Goal: Task Accomplishment & Management: Use online tool/utility

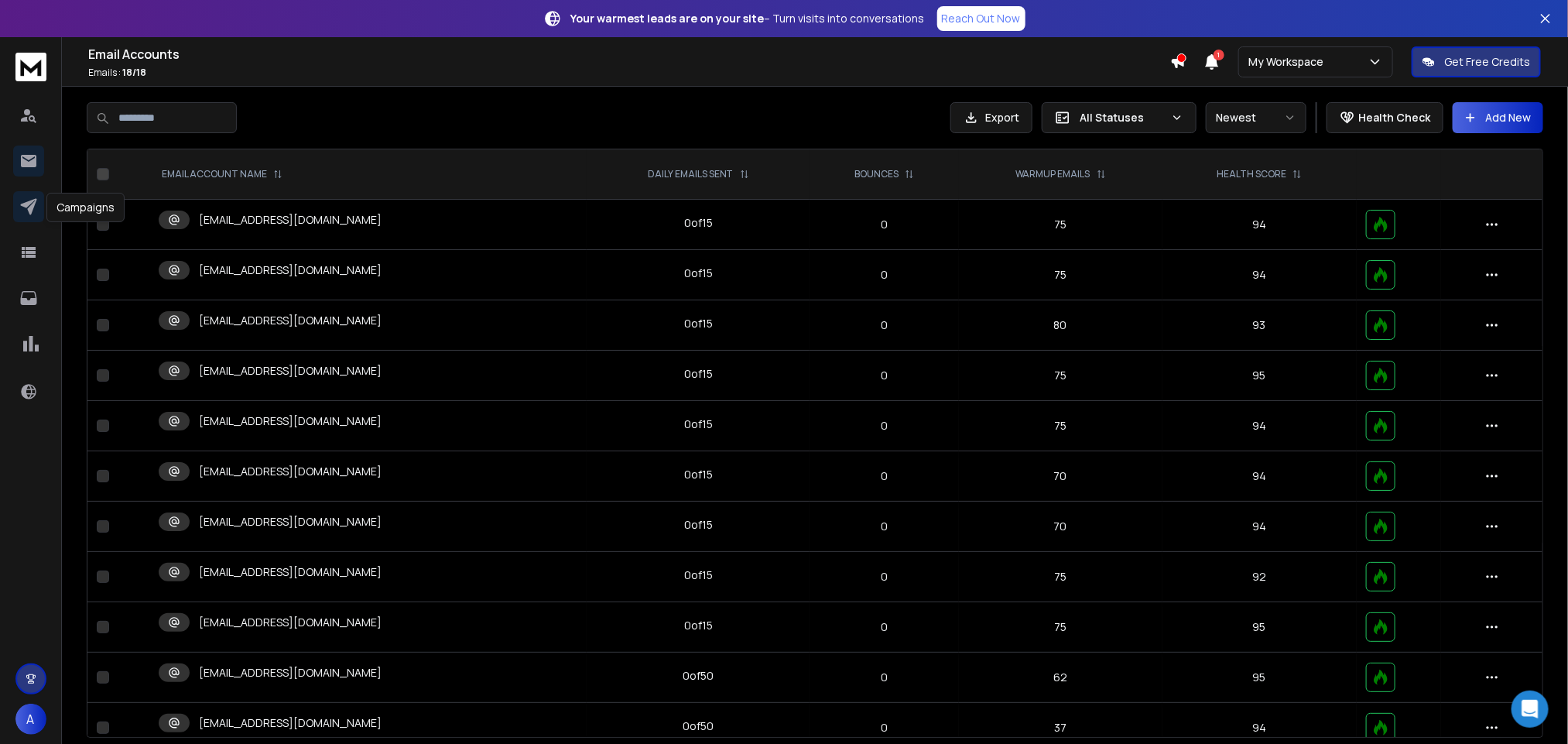
click at [17, 201] on link at bounding box center [28, 206] width 31 height 31
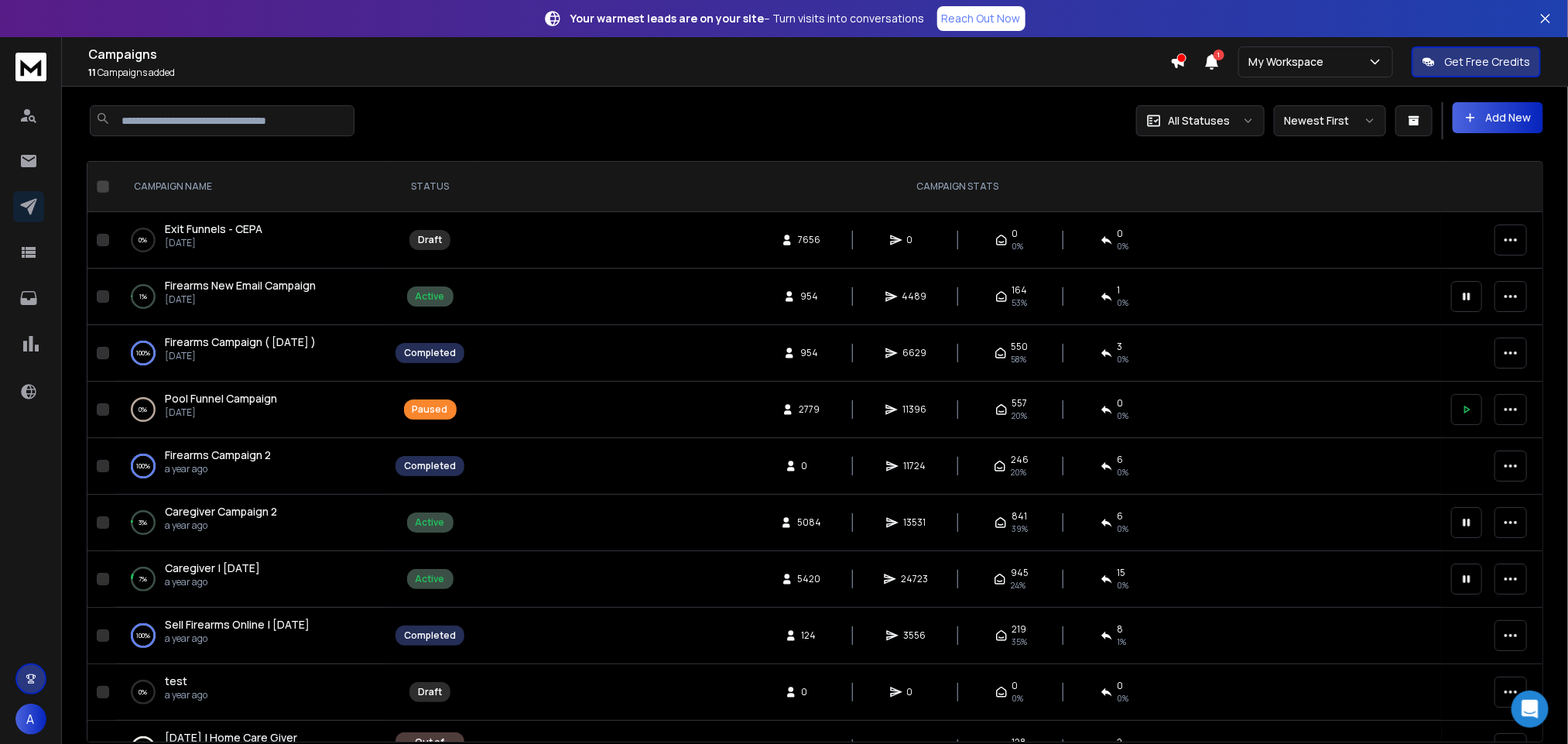
click at [191, 279] on span "Firearms New Email Campaign" at bounding box center [240, 285] width 151 height 15
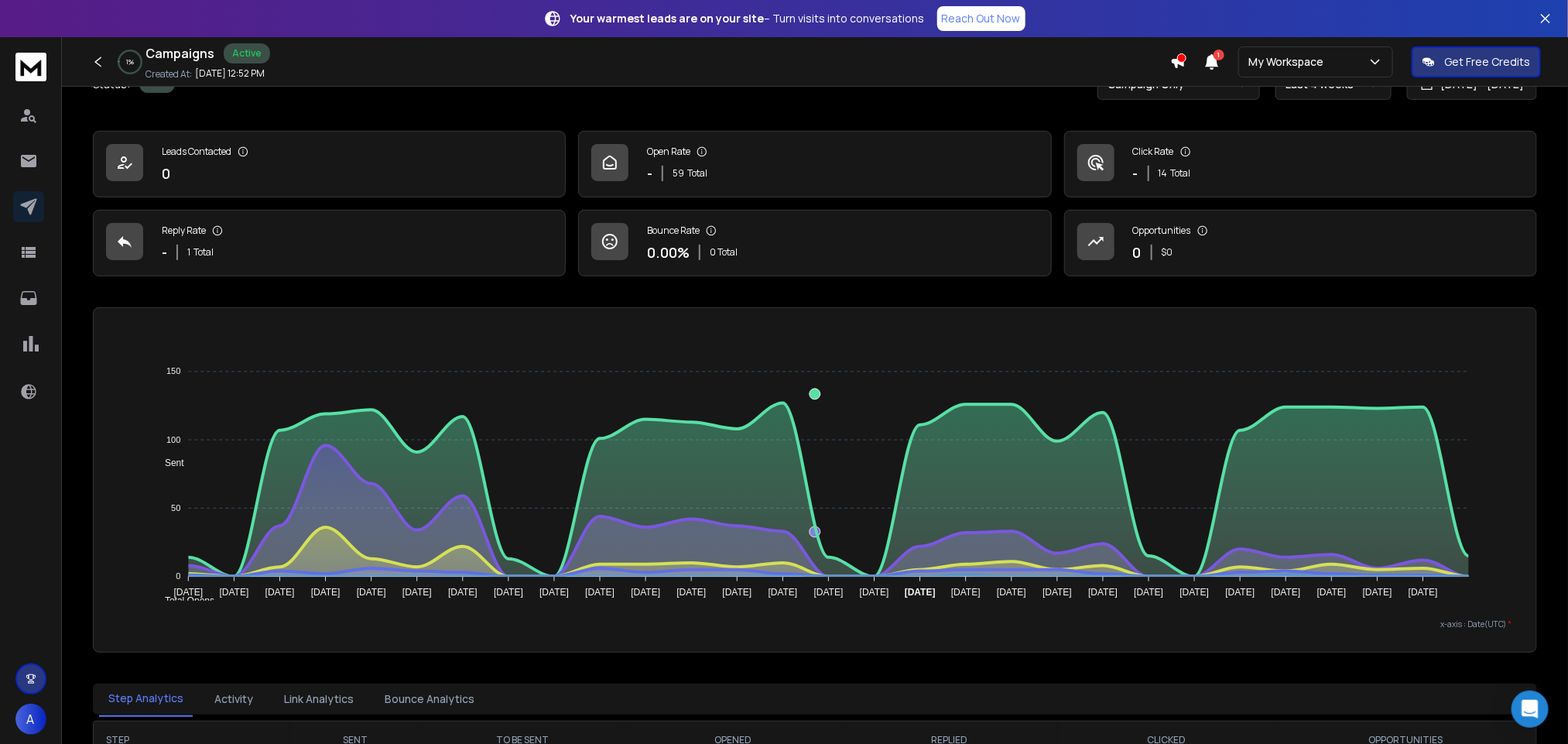
scroll to position [117, 0]
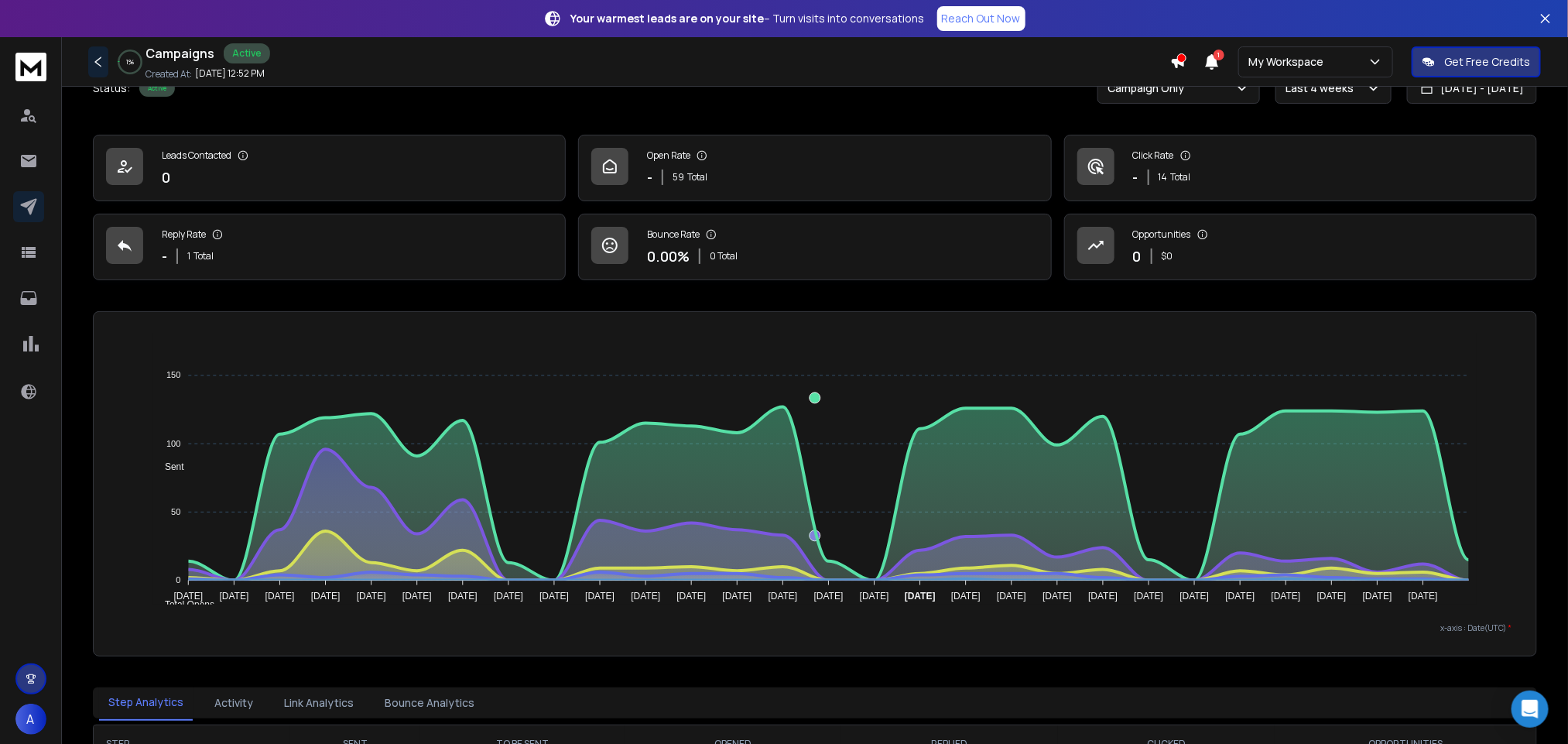
click at [95, 62] on icon at bounding box center [98, 62] width 14 height 14
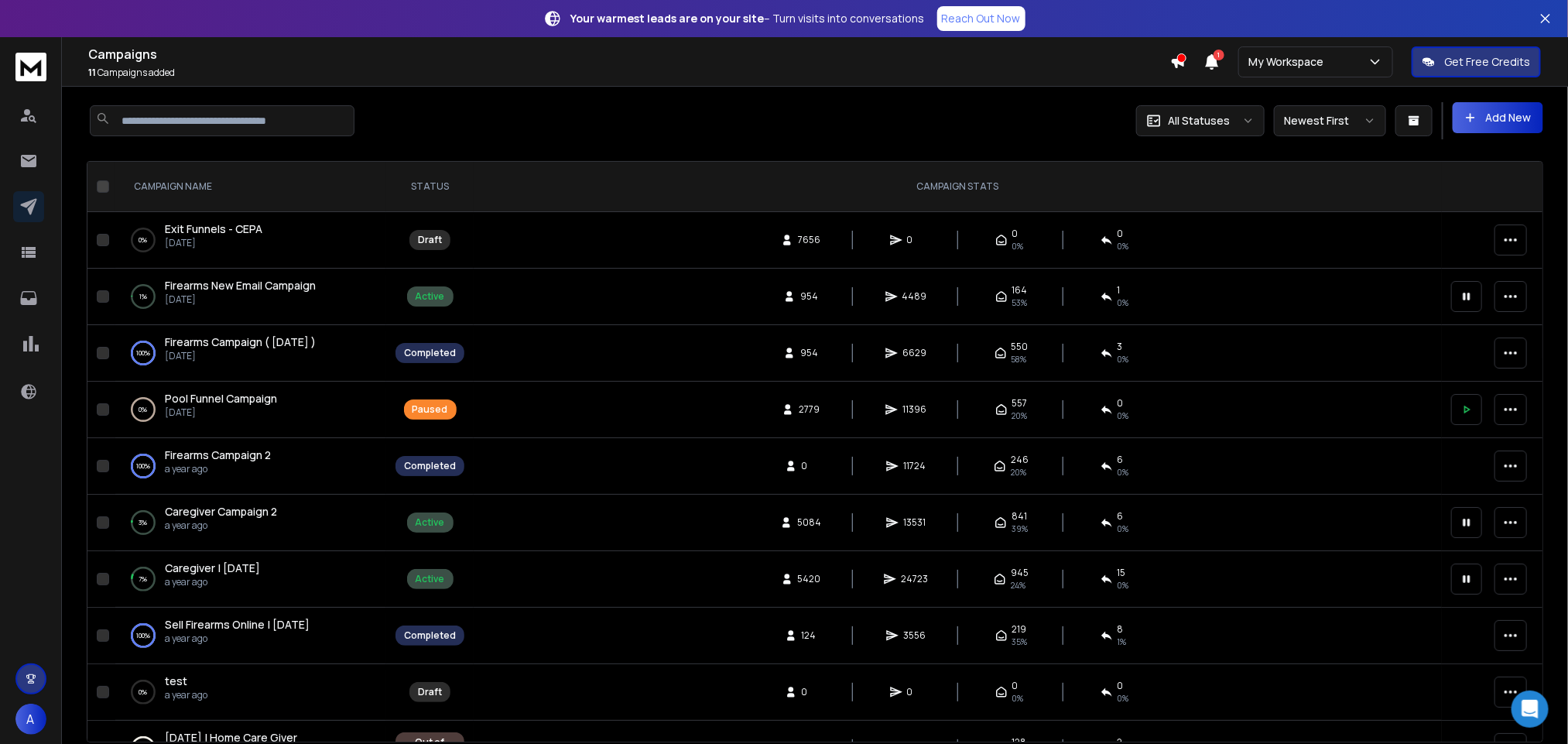
click at [228, 517] on span "Caregiver Campaign 2" at bounding box center [221, 511] width 112 height 15
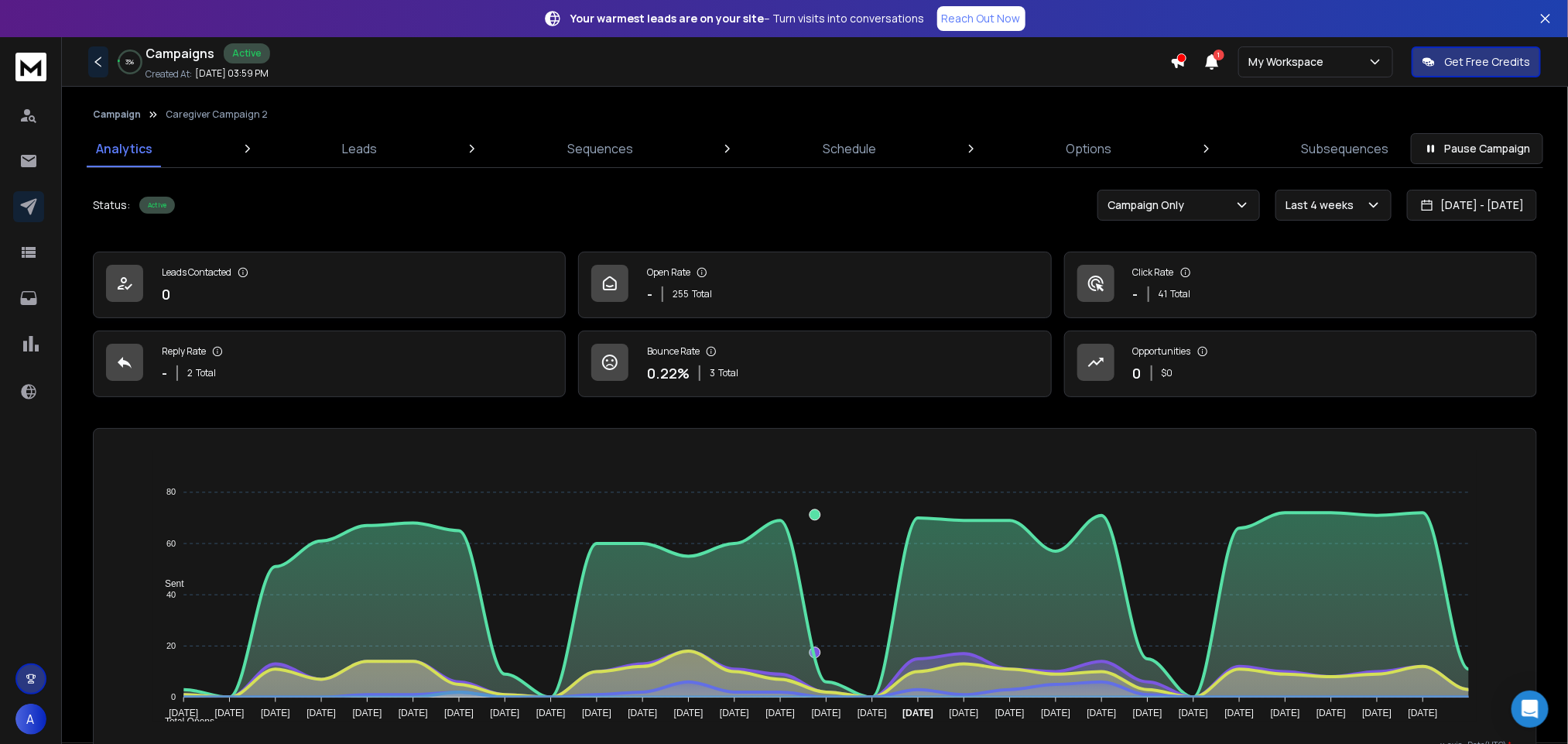
click at [100, 58] on icon at bounding box center [98, 62] width 14 height 14
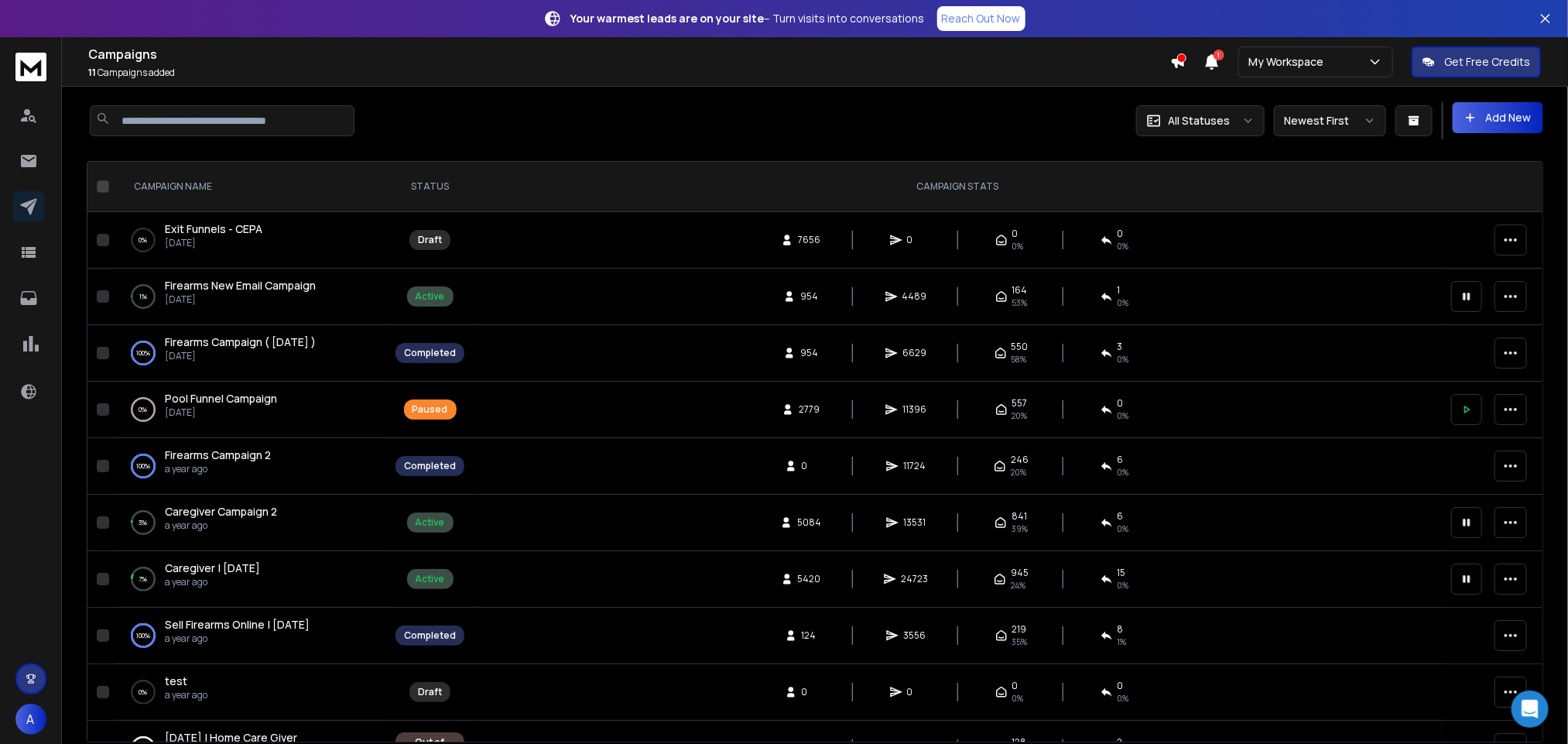
click at [242, 574] on span "Caregiver | [DATE]" at bounding box center [213, 567] width 95 height 15
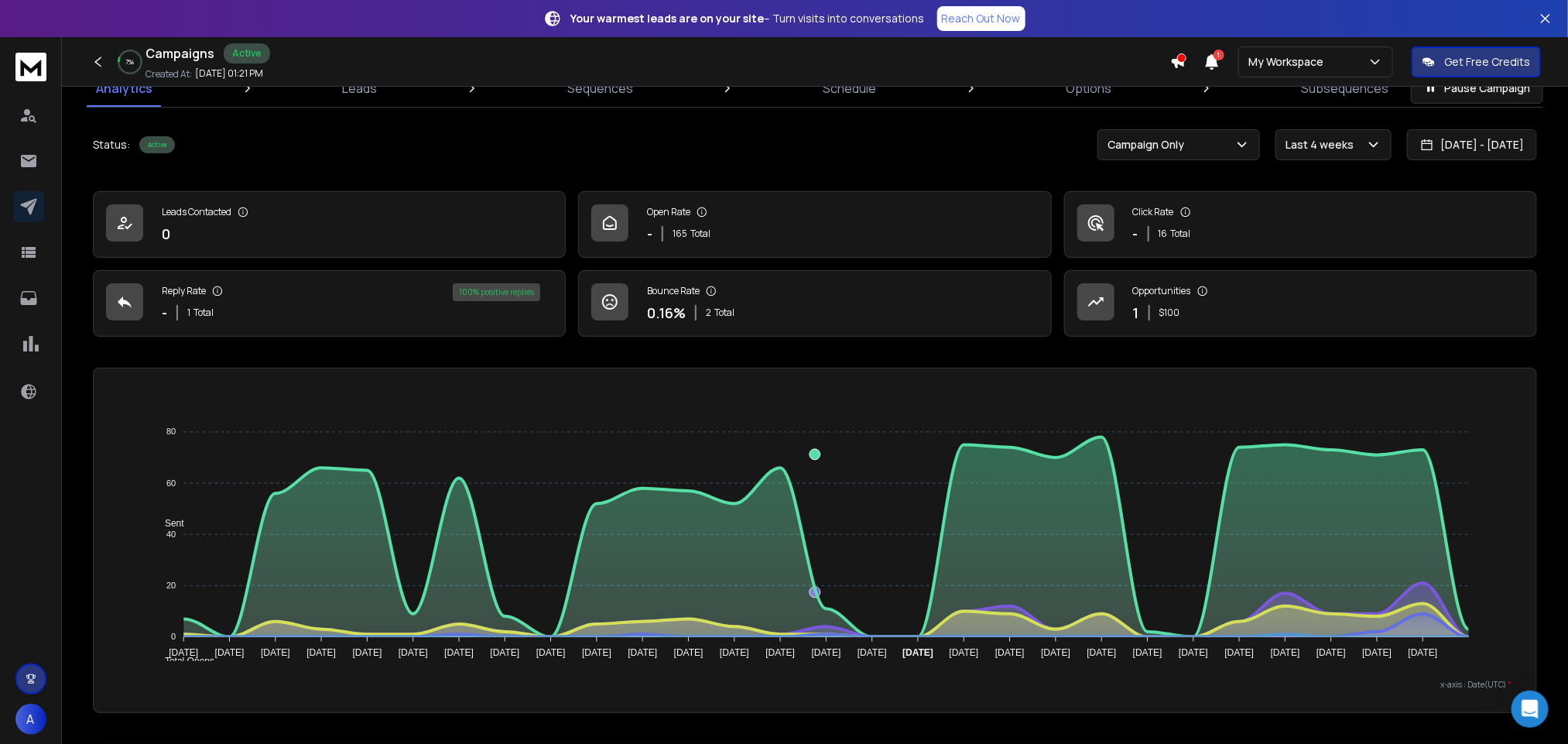
scroll to position [72, 0]
